Goal: Information Seeking & Learning: Learn about a topic

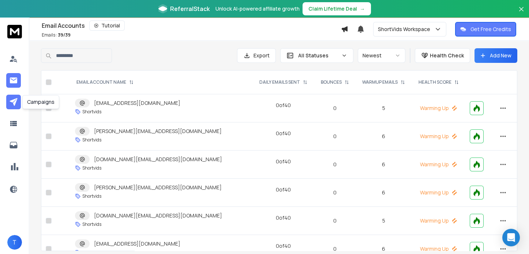
click at [13, 106] on link at bounding box center [13, 102] width 15 height 15
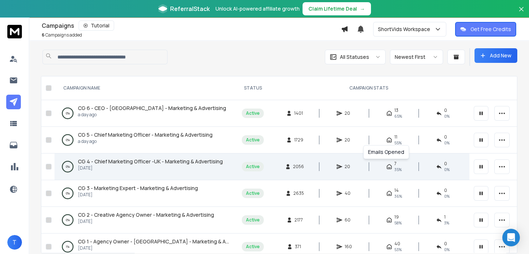
click at [394, 167] on span "35 %" at bounding box center [397, 170] width 7 height 6
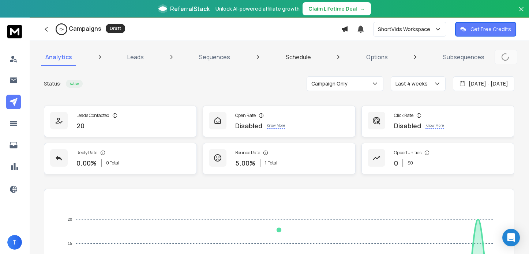
click at [301, 56] on p "Schedule" at bounding box center [298, 57] width 25 height 9
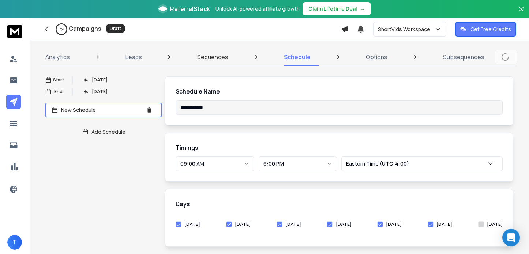
click at [219, 54] on p "Sequences" at bounding box center [212, 57] width 31 height 9
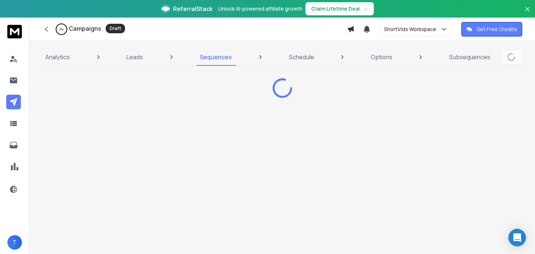
click at [219, 54] on p "Sequences" at bounding box center [216, 57] width 32 height 9
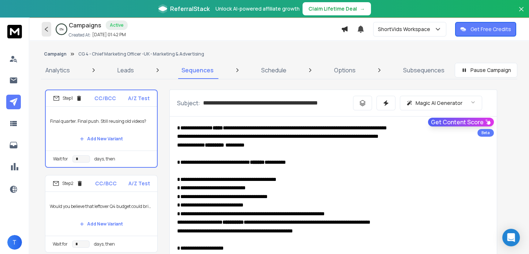
click at [48, 26] on icon at bounding box center [46, 29] width 7 height 7
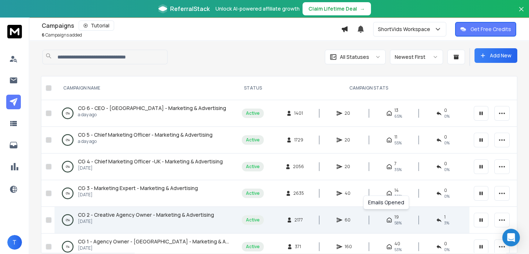
scroll to position [12, 0]
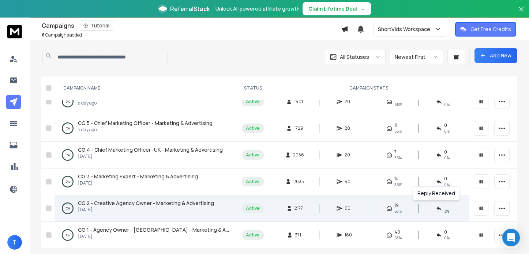
click at [435, 206] on icon at bounding box center [438, 208] width 7 height 7
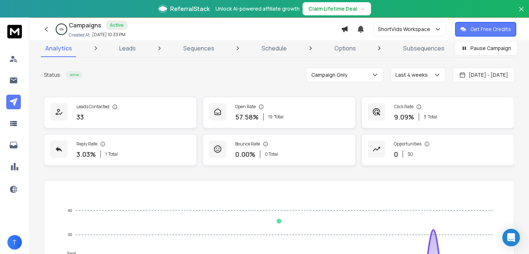
scroll to position [20, 0]
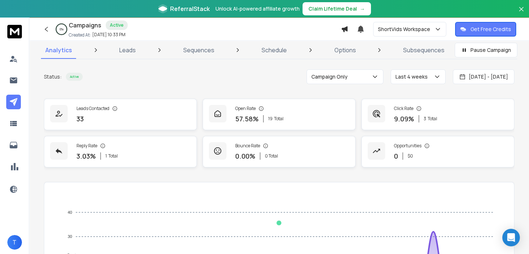
click at [95, 151] on p "3.03 %" at bounding box center [85, 156] width 19 height 10
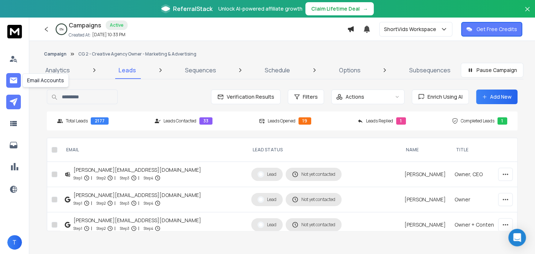
click at [16, 83] on icon at bounding box center [13, 80] width 9 height 9
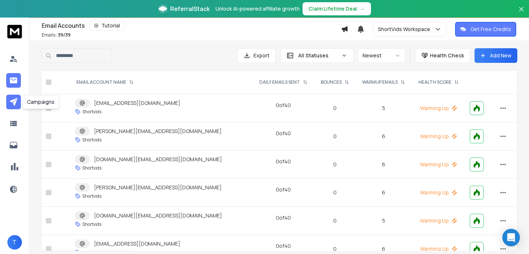
click at [10, 107] on link at bounding box center [13, 102] width 15 height 15
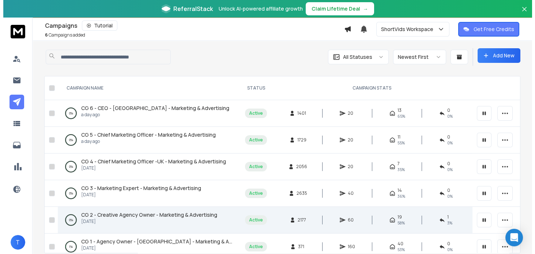
scroll to position [12, 0]
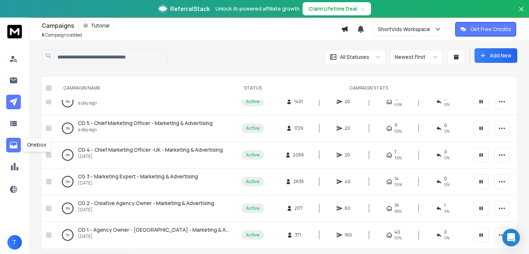
click at [11, 150] on link at bounding box center [13, 145] width 15 height 15
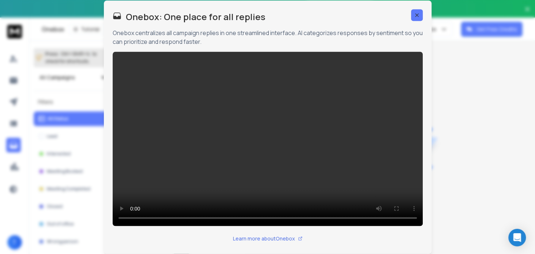
click at [421, 16] on button at bounding box center [417, 15] width 12 height 12
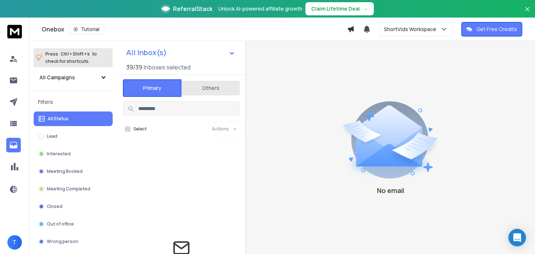
click at [205, 84] on button "Others" at bounding box center [210, 88] width 59 height 16
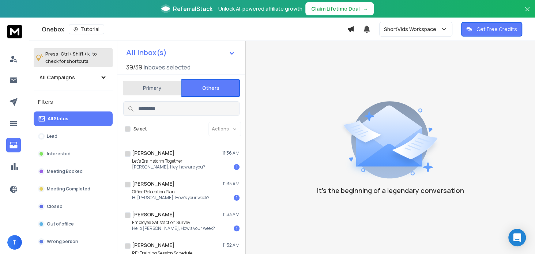
click at [155, 85] on button "Primary" at bounding box center [152, 88] width 59 height 16
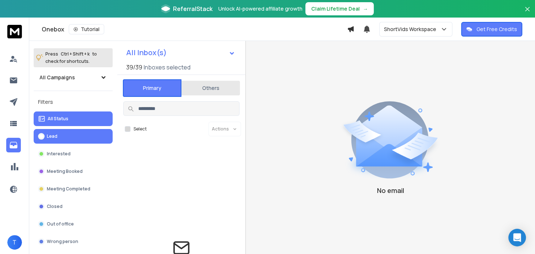
click at [52, 137] on p "Lead" at bounding box center [52, 136] width 11 height 6
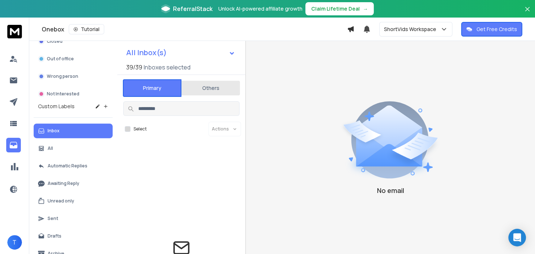
scroll to position [184, 0]
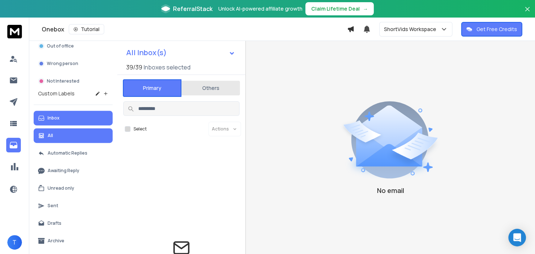
click at [53, 128] on button "All" at bounding box center [73, 135] width 79 height 15
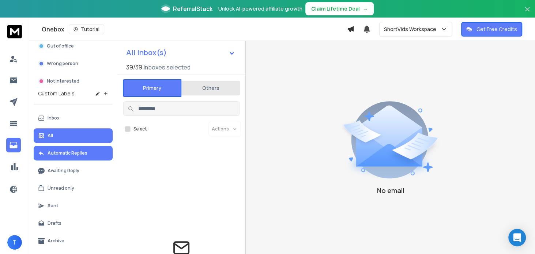
click at [78, 150] on p "Automatic Replies" at bounding box center [68, 153] width 40 height 6
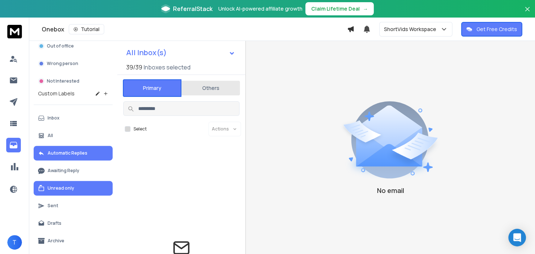
click at [60, 185] on p "Unread only" at bounding box center [61, 188] width 27 height 6
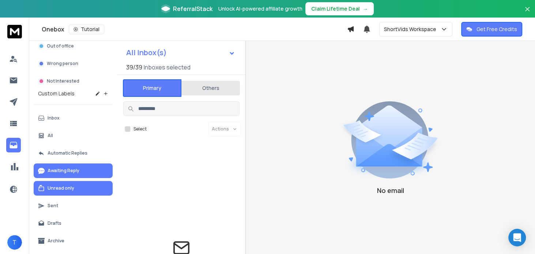
click at [63, 168] on p "Awaiting Reply" at bounding box center [64, 171] width 32 height 6
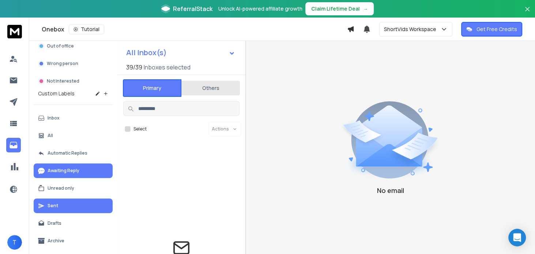
click at [61, 203] on button "Sent" at bounding box center [73, 206] width 79 height 15
click at [61, 203] on div "Inbox All Automatic Replies Awaiting Reply Unread only Sent Drafts Archive" at bounding box center [73, 188] width 79 height 155
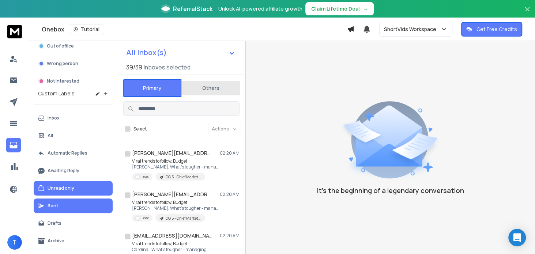
click at [68, 185] on p "Unread only" at bounding box center [61, 188] width 27 height 6
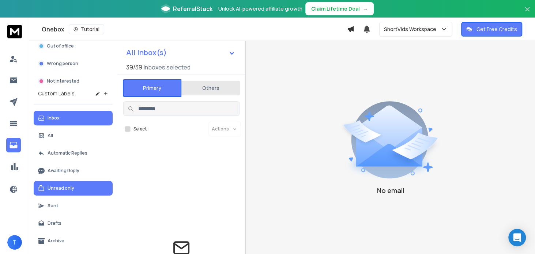
click at [65, 114] on button "Inbox" at bounding box center [73, 118] width 79 height 15
click at [220, 84] on button "Others" at bounding box center [210, 88] width 59 height 16
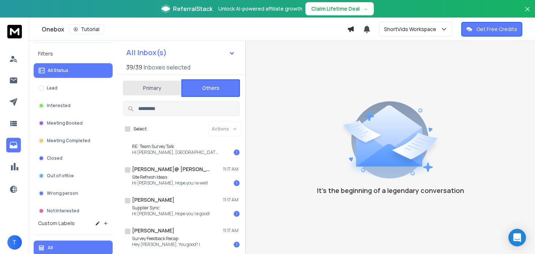
scroll to position [13, 0]
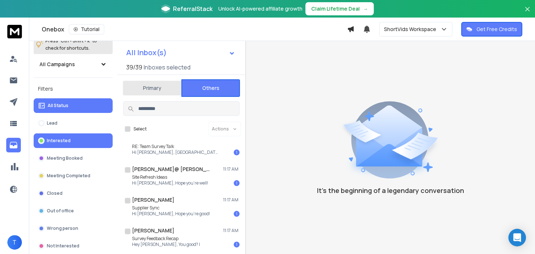
click at [50, 136] on button "Interested" at bounding box center [73, 140] width 79 height 15
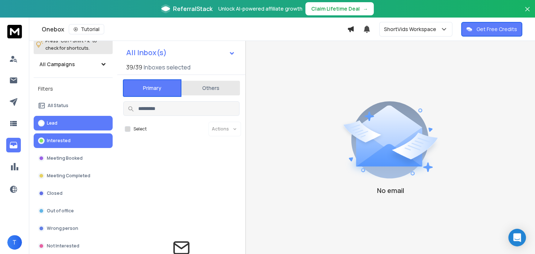
click at [54, 127] on button "Lead" at bounding box center [73, 123] width 79 height 15
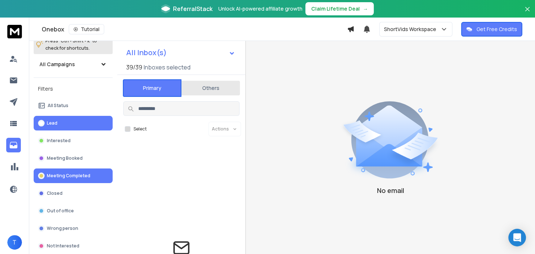
click at [58, 171] on button "Meeting Completed" at bounding box center [73, 176] width 79 height 15
click at [12, 94] on div at bounding box center [14, 123] width 17 height 152
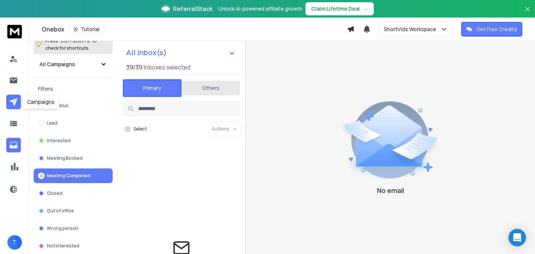
click at [13, 99] on icon at bounding box center [14, 102] width 8 height 8
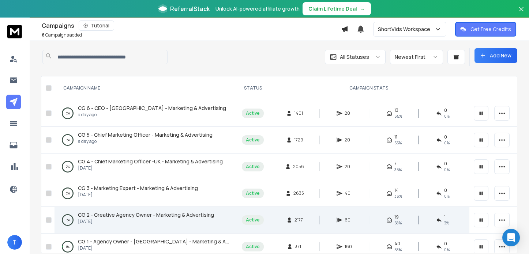
click at [498, 216] on icon "button" at bounding box center [501, 219] width 7 height 7
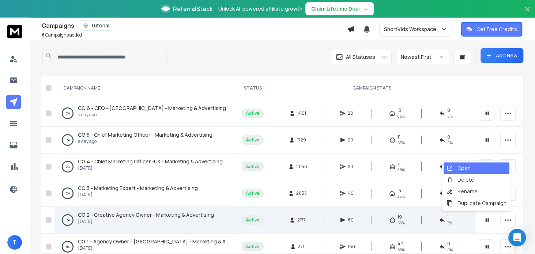
click at [424, 223] on div "2177 60 19 58 % 1 3 %" at bounding box center [371, 220] width 183 height 12
click at [435, 223] on div "1 3 %" at bounding box center [446, 220] width 22 height 12
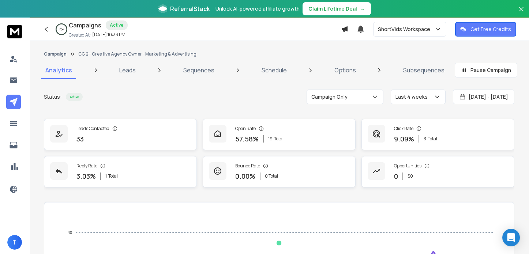
click at [93, 175] on p "3.03 %" at bounding box center [85, 176] width 19 height 10
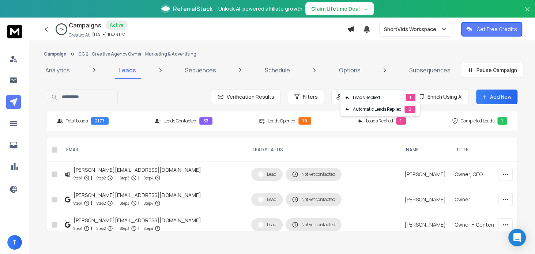
click at [412, 97] on div "1" at bounding box center [410, 97] width 10 height 7
click at [380, 96] on p "Leads Replied" at bounding box center [366, 98] width 27 height 6
click at [370, 96] on p "Leads Replied" at bounding box center [366, 98] width 27 height 6
click at [450, 142] on th "Title" at bounding box center [482, 150] width 64 height 24
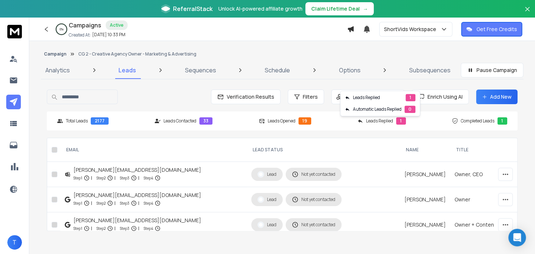
click at [389, 123] on p "Leads Replied" at bounding box center [379, 121] width 27 height 6
click at [366, 122] on p "Leads Replied" at bounding box center [379, 121] width 27 height 6
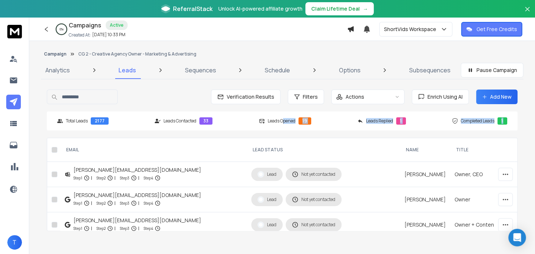
drag, startPoint x: 401, startPoint y: 134, endPoint x: 281, endPoint y: 113, distance: 121.7
click at [281, 113] on div "Verification Results Filters Actions Enrich Using AI Add New Total Leads 2177 L…" at bounding box center [282, 157] width 471 height 134
click at [275, 118] on p "Leads Opened" at bounding box center [282, 121] width 28 height 6
click at [264, 131] on div "Verification Results Filters Actions Enrich Using AI Add New Total Leads 2177 L…" at bounding box center [282, 157] width 471 height 134
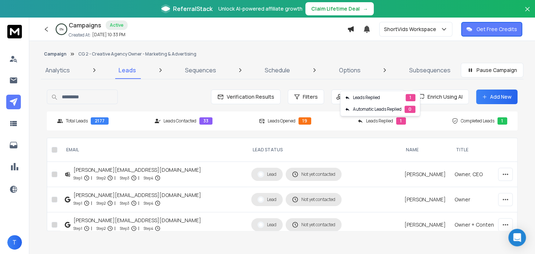
click at [386, 122] on p "Leads Replied" at bounding box center [379, 121] width 27 height 6
click at [379, 118] on p "Leads Replied" at bounding box center [379, 121] width 27 height 6
click at [375, 109] on p "Automatic Leads Replied" at bounding box center [377, 109] width 49 height 6
click at [347, 98] on icon at bounding box center [348, 97] width 4 height 3
click at [411, 98] on div "1" at bounding box center [410, 97] width 10 height 7
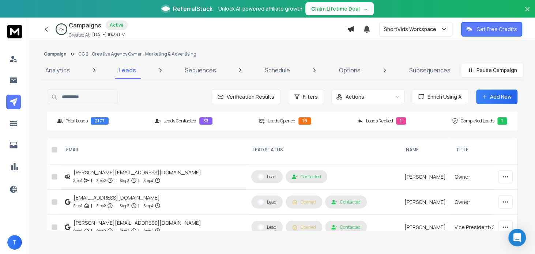
scroll to position [1199, 0]
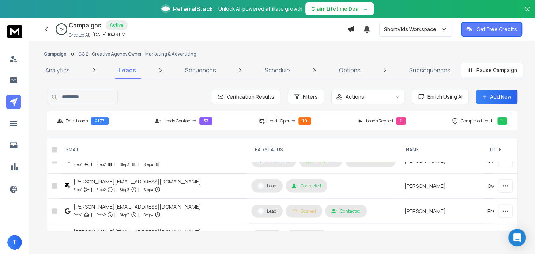
click at [175, 124] on div "Leads Contacted 33" at bounding box center [184, 120] width 58 height 7
click at [90, 97] on input at bounding box center [82, 97] width 71 height 15
click at [383, 120] on p "Leads Replied" at bounding box center [379, 121] width 27 height 6
click at [410, 96] on div "1" at bounding box center [410, 97] width 10 height 7
click at [480, 131] on div "Verification Results Filters Actions Enrich Using AI Add New Total Leads 2177 L…" at bounding box center [282, 157] width 471 height 134
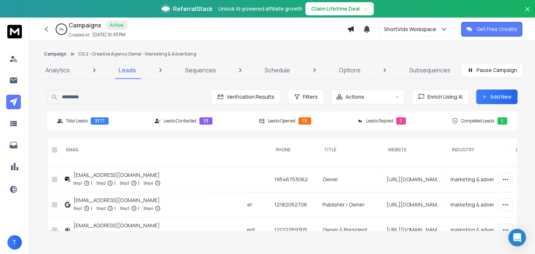
scroll to position [2456, 277]
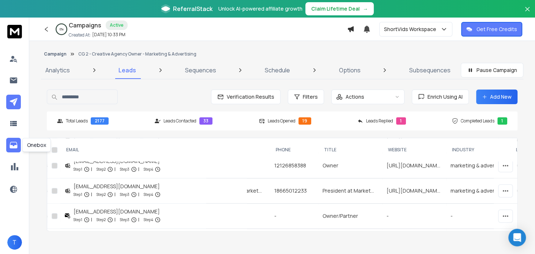
click at [12, 145] on icon at bounding box center [14, 145] width 8 height 7
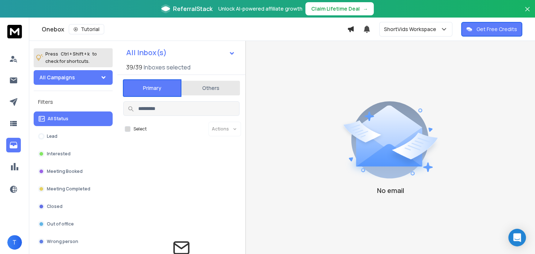
click at [52, 74] on h1 "All Campaigns" at bounding box center [56, 77] width 35 height 7
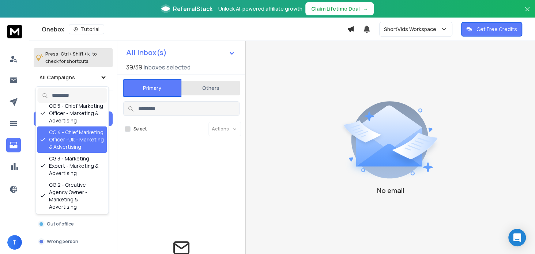
scroll to position [78, 0]
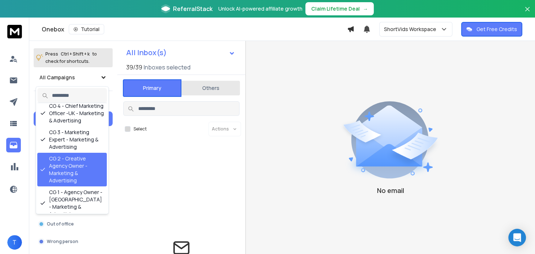
click at [64, 170] on div "CG 2 - Creative Agency Owner - Marketing & Advertising" at bounding box center [71, 170] width 69 height 34
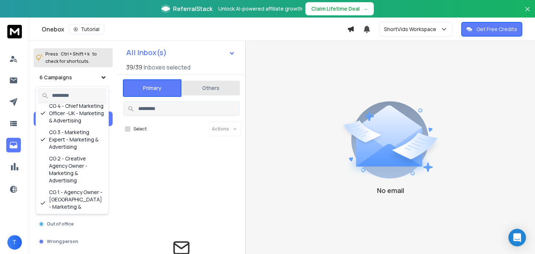
click at [208, 89] on button "Others" at bounding box center [210, 88] width 59 height 16
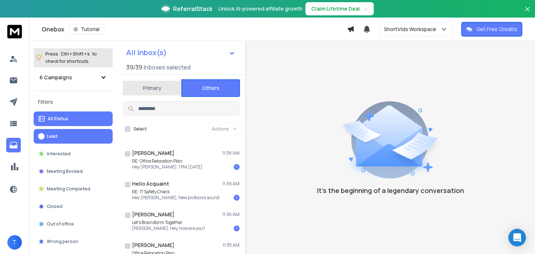
click at [75, 133] on button "Lead" at bounding box center [73, 136] width 79 height 15
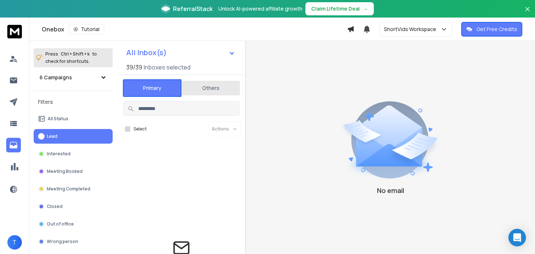
click at [75, 133] on button "Lead" at bounding box center [73, 136] width 79 height 15
click at [73, 76] on button "6 Campaigns" at bounding box center [73, 77] width 79 height 15
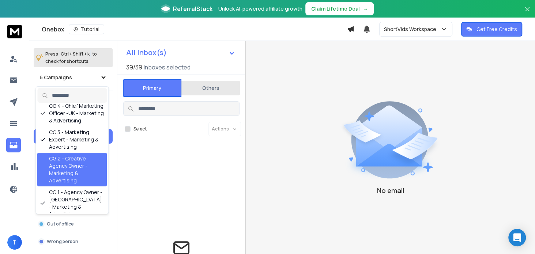
click at [64, 163] on div "CG 2 - Creative Agency Owner - Marketing & Advertising" at bounding box center [71, 170] width 69 height 34
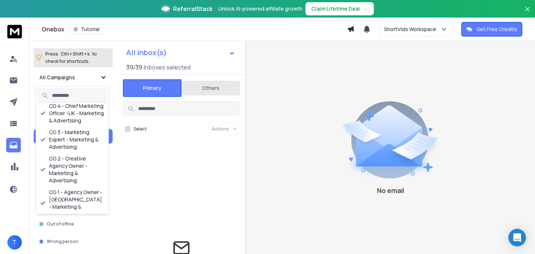
click at [176, 222] on div "No Emails" at bounding box center [181, 252] width 25 height 159
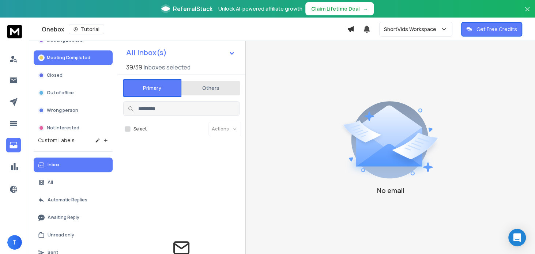
scroll to position [184, 0]
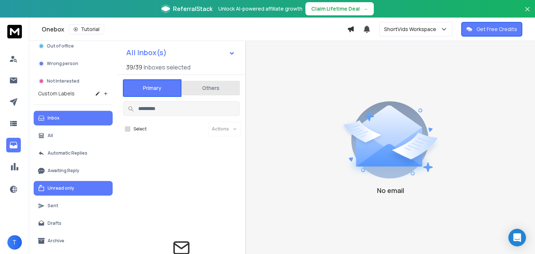
click at [65, 181] on button "Unread only" at bounding box center [73, 188] width 79 height 15
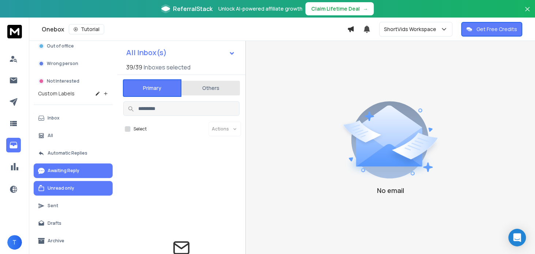
click at [59, 168] on p "Awaiting Reply" at bounding box center [64, 171] width 32 height 6
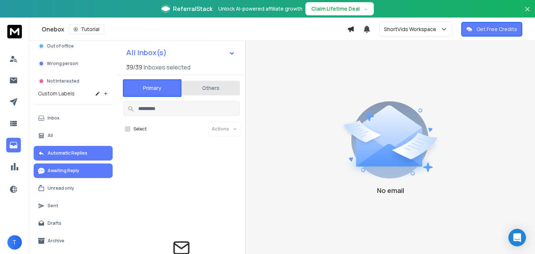
click at [55, 150] on p "Automatic Replies" at bounding box center [68, 153] width 40 height 6
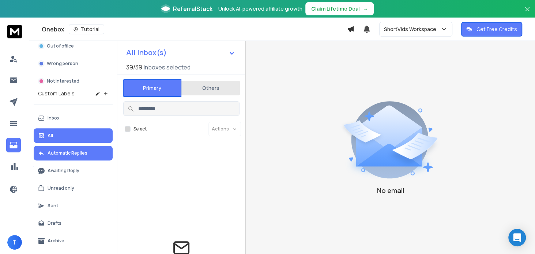
click at [53, 133] on button "All" at bounding box center [73, 135] width 79 height 15
click at [194, 143] on div "Select Actions No Emails" at bounding box center [181, 214] width 128 height 233
drag, startPoint x: 212, startPoint y: 98, endPoint x: 213, endPoint y: 90, distance: 7.3
click at [213, 90] on div "Primary Others Select Actions No Emails" at bounding box center [181, 206] width 128 height 251
click at [213, 90] on button "Others" at bounding box center [210, 88] width 59 height 16
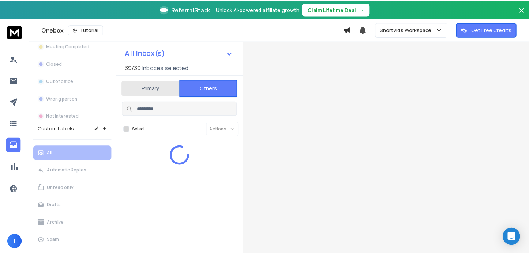
scroll to position [149, 0]
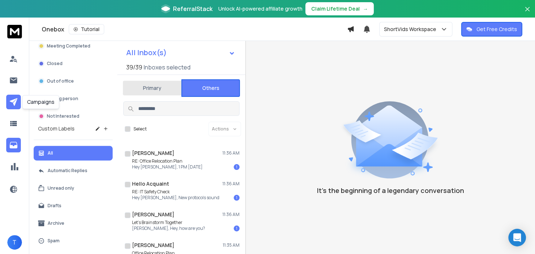
click at [15, 102] on icon at bounding box center [14, 102] width 8 height 8
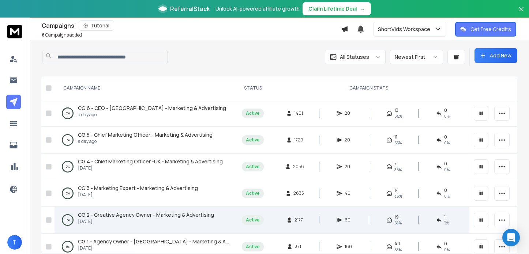
click at [154, 213] on span "CG 2 - Creative Agency Owner - Marketing & Advertising" at bounding box center [146, 214] width 136 height 7
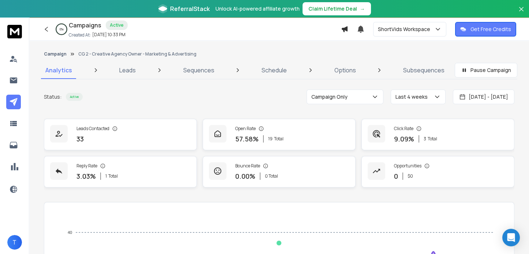
click at [90, 172] on p "3.03 %" at bounding box center [85, 176] width 19 height 10
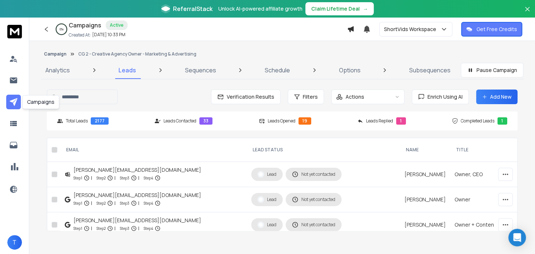
click at [8, 99] on link at bounding box center [13, 102] width 15 height 15
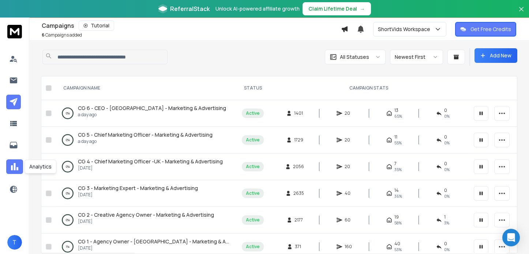
click at [13, 165] on icon at bounding box center [14, 166] width 11 height 11
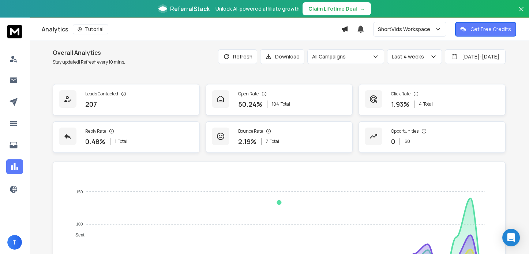
click at [243, 140] on p "2.19 %" at bounding box center [247, 141] width 18 height 10
click at [221, 136] on icon at bounding box center [220, 136] width 9 height 9
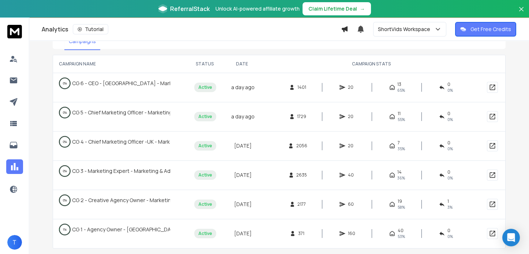
scroll to position [322, 0]
click at [444, 188] on div "Reply Received" at bounding box center [447, 189] width 47 height 14
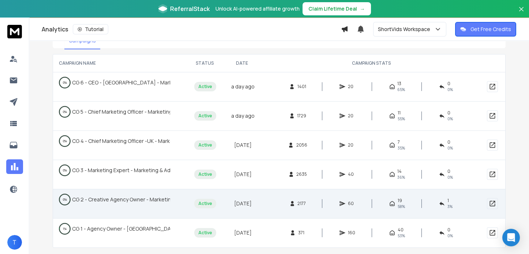
click at [492, 201] on icon at bounding box center [491, 203] width 7 height 7
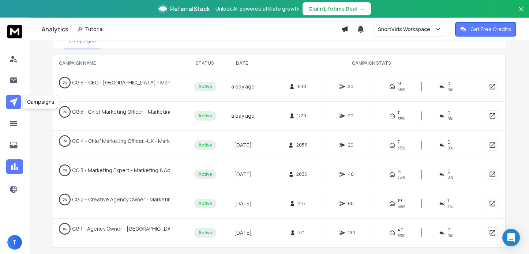
click at [14, 106] on icon at bounding box center [13, 102] width 9 height 9
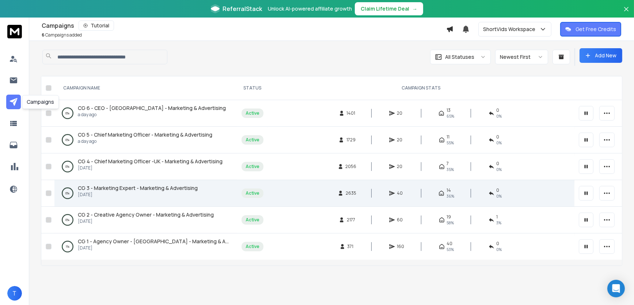
click at [166, 198] on div "CG 3 - Marketing Expert - Marketing & Advertising 4 days ago" at bounding box center [138, 194] width 120 height 18
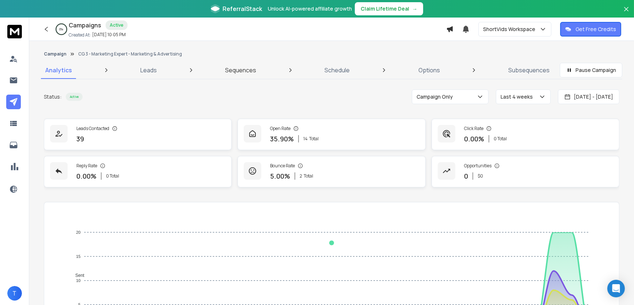
click at [246, 73] on p "Sequences" at bounding box center [240, 70] width 31 height 9
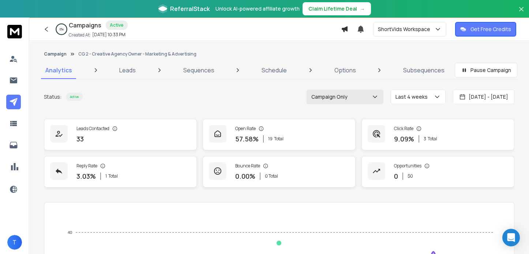
click at [324, 94] on p "Campaign Only" at bounding box center [330, 96] width 39 height 7
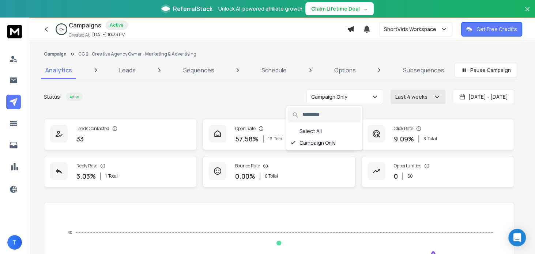
click at [433, 99] on icon "button" at bounding box center [436, 96] width 7 height 7
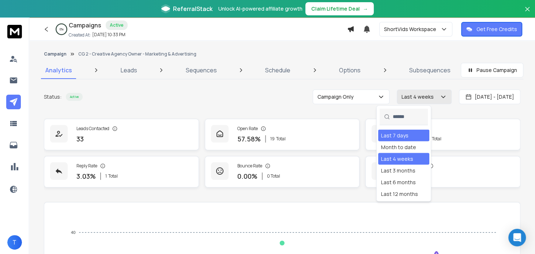
click at [413, 99] on p "Last 4 weeks" at bounding box center [418, 96] width 35 height 7
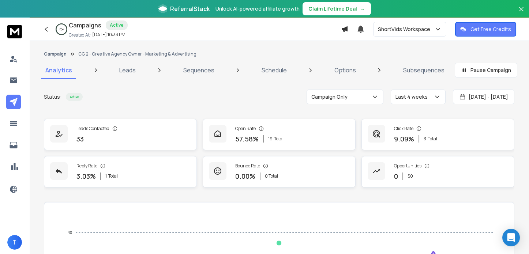
click at [253, 95] on div "Status: Active Pause Campaign Campaign Only Last 4 weeks [DATE] - [DATE]" at bounding box center [279, 97] width 470 height 15
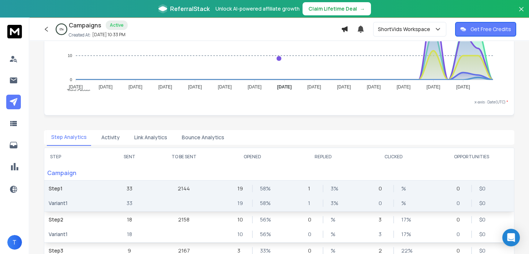
scroll to position [254, 0]
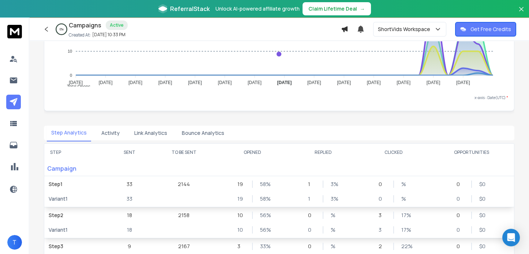
click at [107, 131] on button "Activity" at bounding box center [110, 133] width 27 height 16
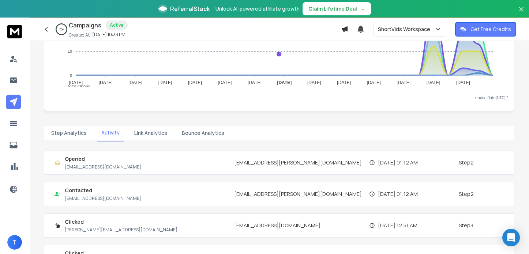
click at [145, 129] on button "Link Analytics" at bounding box center [151, 133] width 42 height 16
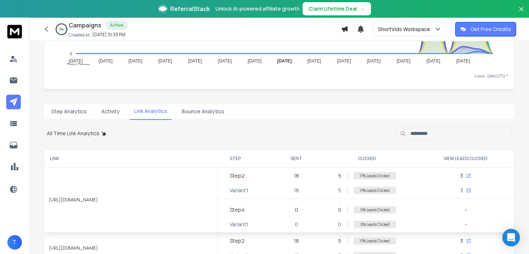
scroll to position [279, 0]
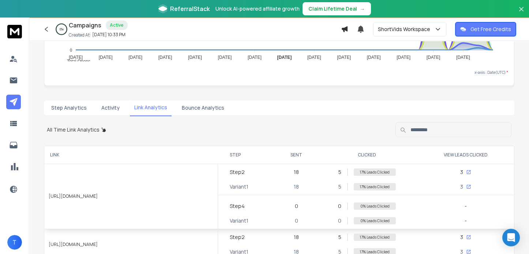
click at [208, 110] on div "Leads Contacted 33 Open Rate 57.58 % 19 Total Click Rate 9.09 % 3 Total Reply R…" at bounding box center [279, 154] width 470 height 630
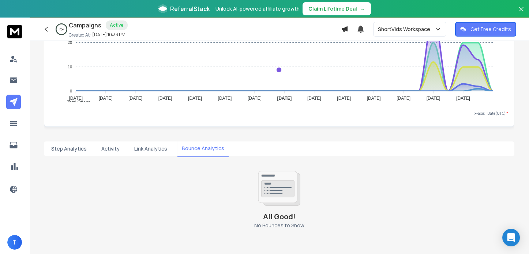
scroll to position [237, 0]
click at [160, 150] on button "Link Analytics" at bounding box center [151, 150] width 42 height 16
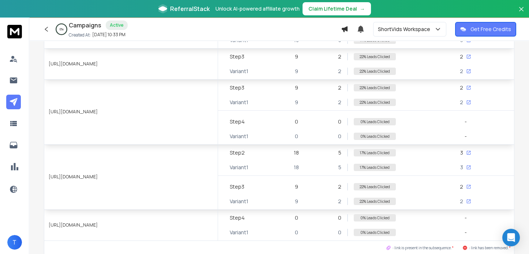
scroll to position [503, 0]
